Goal: Navigation & Orientation: Find specific page/section

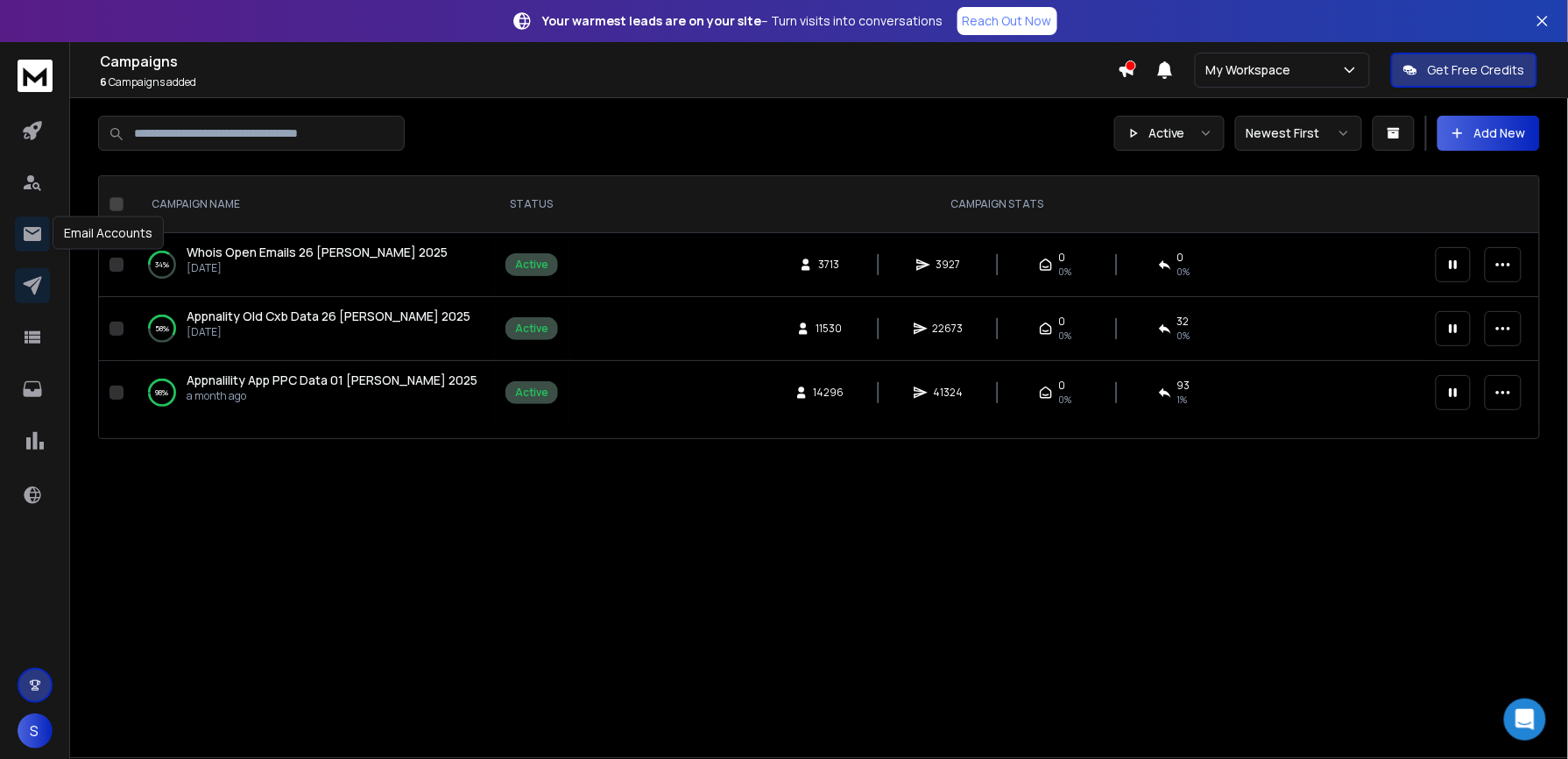
click at [21, 246] on link at bounding box center [32, 234] width 35 height 35
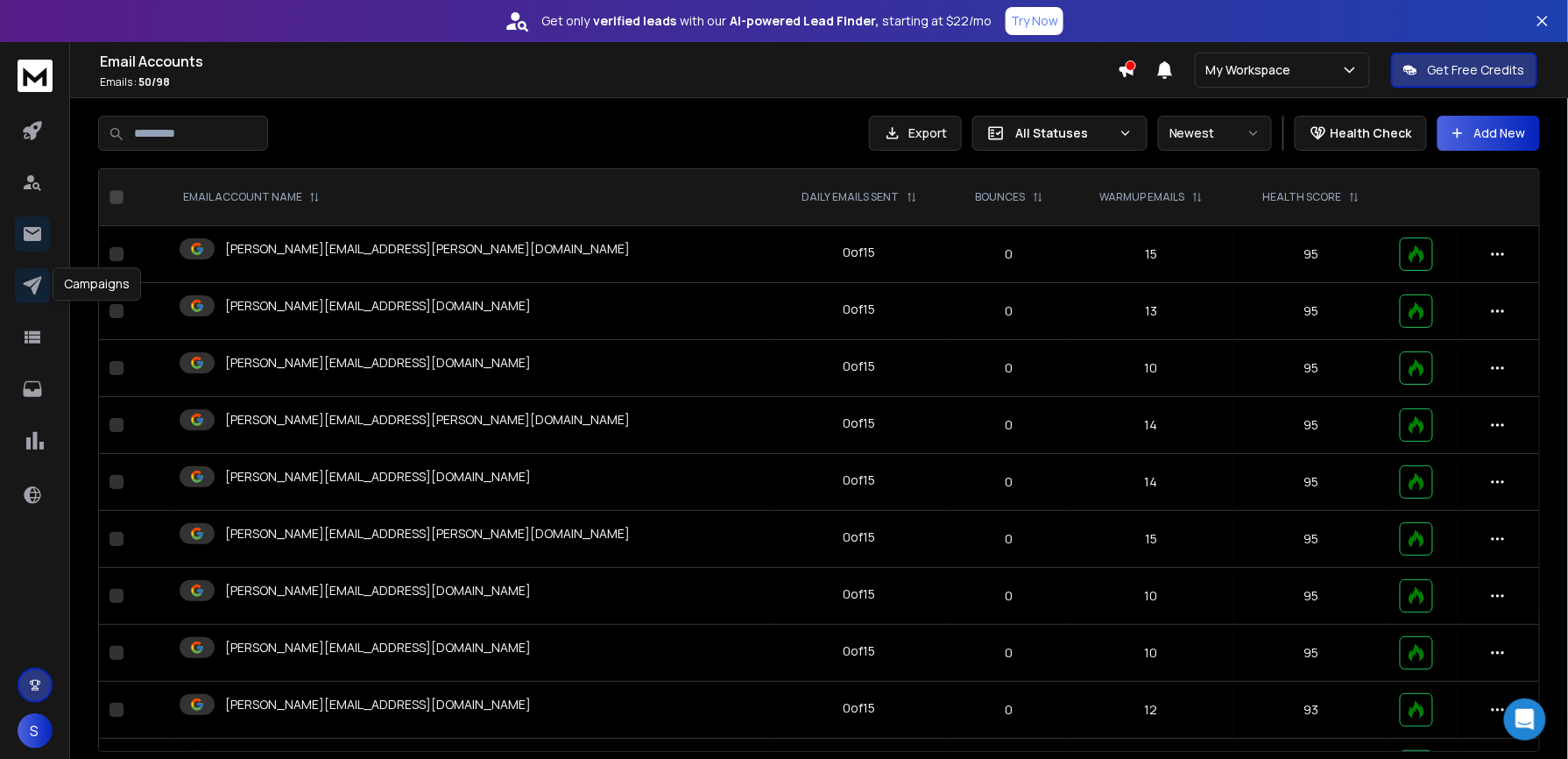
click at [38, 277] on icon at bounding box center [31, 285] width 19 height 19
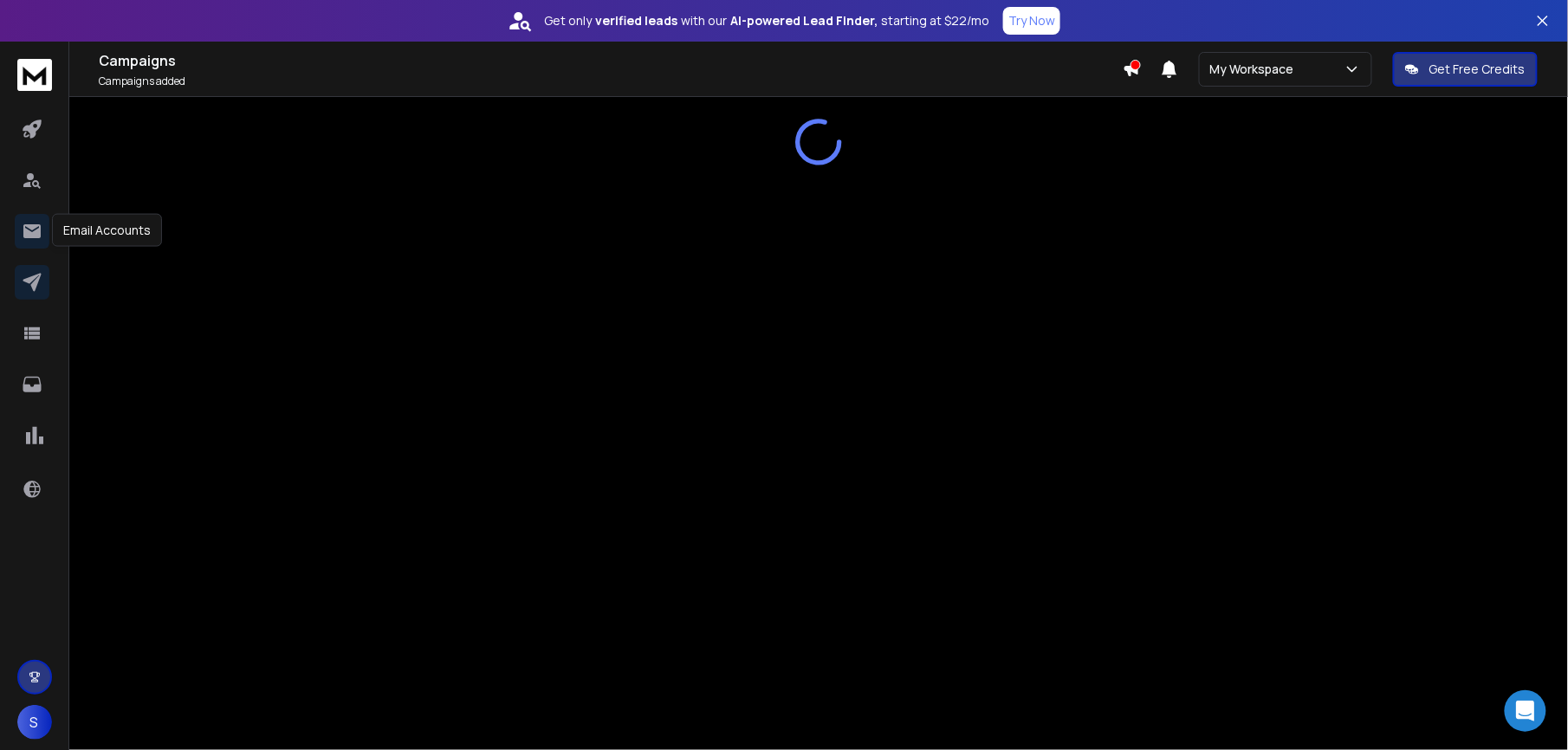
click at [36, 223] on icon at bounding box center [31, 231] width 20 height 20
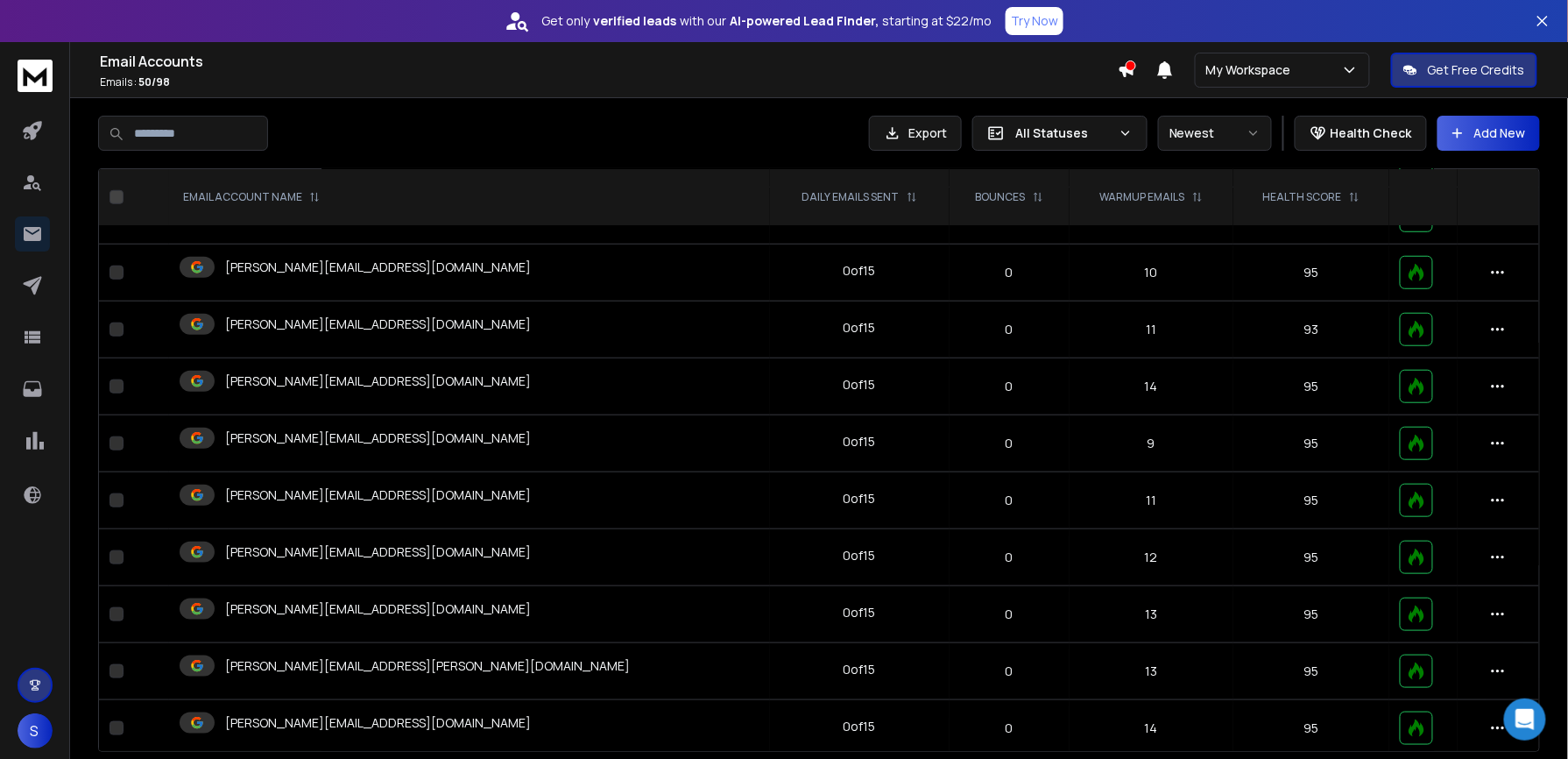
scroll to position [701, 0]
